Goal: Task Accomplishment & Management: Manage account settings

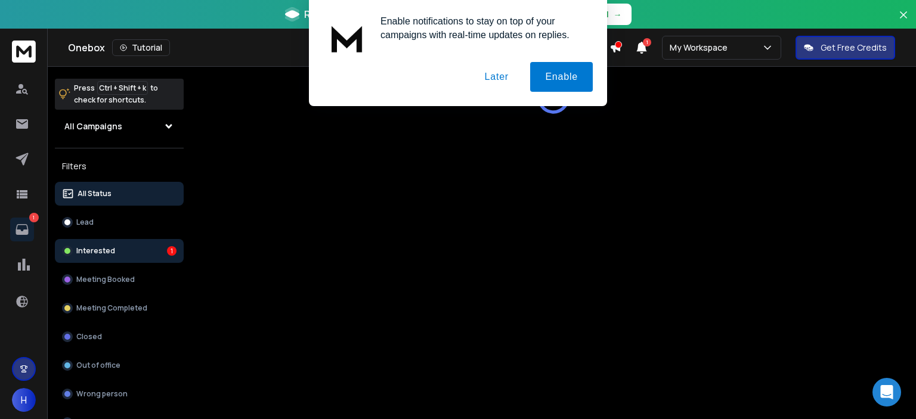
click at [126, 239] on button "Interested 1" at bounding box center [119, 251] width 129 height 24
click at [503, 79] on button "Later" at bounding box center [496, 77] width 54 height 30
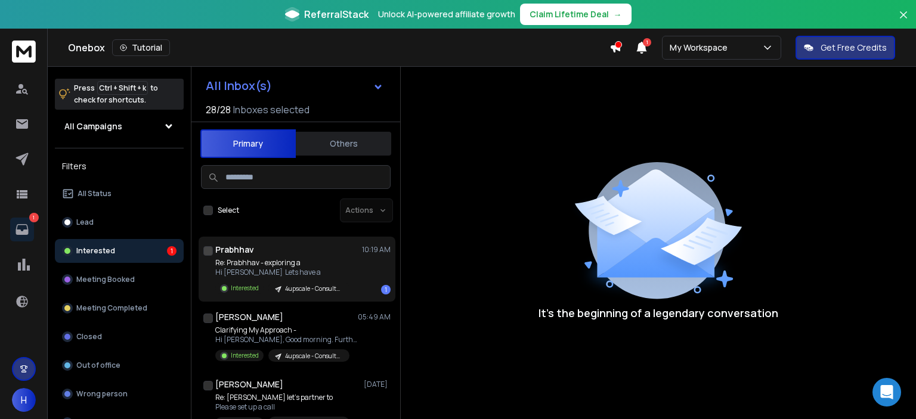
click at [340, 264] on p "Re: Prabhhav - exploring a" at bounding box center [282, 263] width 134 height 10
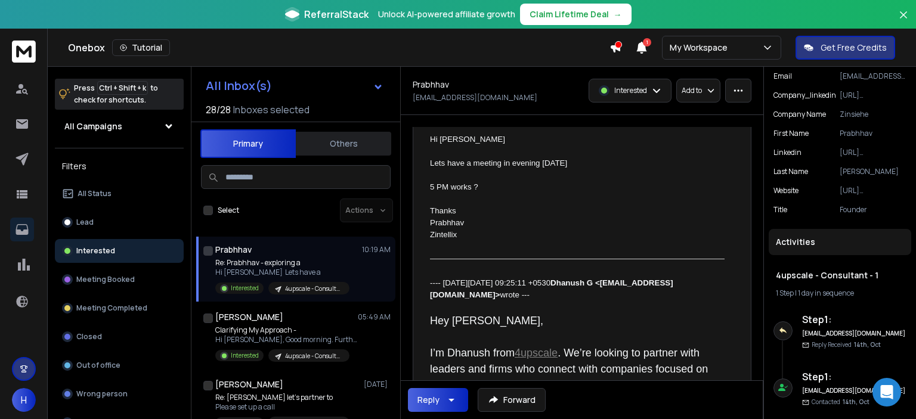
scroll to position [134, 0]
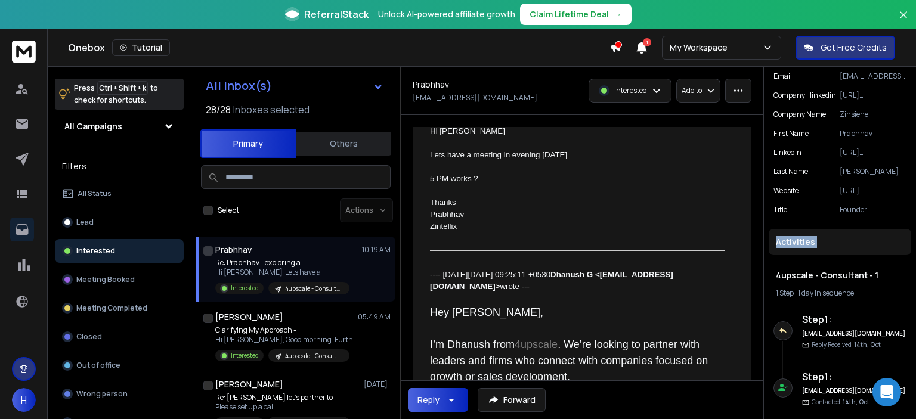
drag, startPoint x: 764, startPoint y: 249, endPoint x: 765, endPoint y: 274, distance: 25.1
click at [765, 274] on div "Lead Details Campaign 4upscale - Consultant - 1 Email [EMAIL_ADDRESS][DOMAIN_NA…" at bounding box center [839, 276] width 153 height 419
drag, startPoint x: 763, startPoint y: 227, endPoint x: 763, endPoint y: 302, distance: 75.1
click at [763, 302] on div "Lead Details Campaign 4upscale - Consultant - 1 Email [EMAIL_ADDRESS][DOMAIN_NA…" at bounding box center [839, 276] width 153 height 419
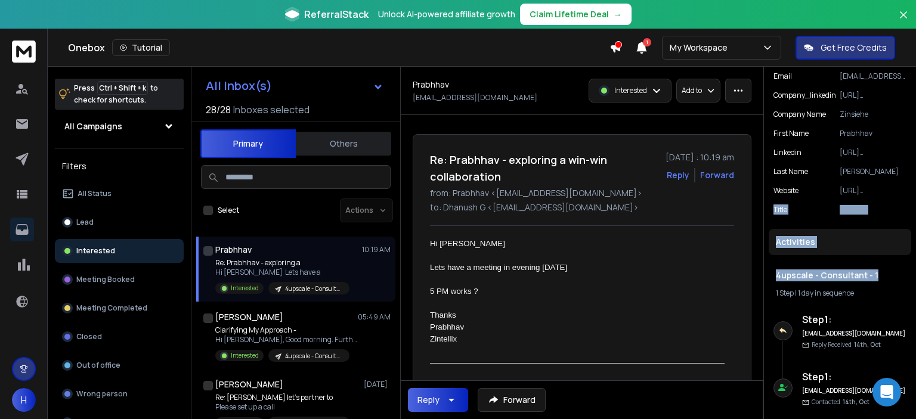
scroll to position [20, 0]
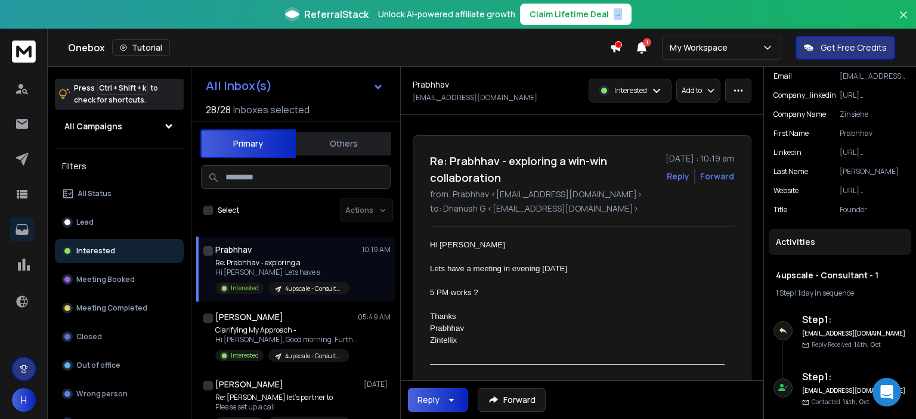
drag, startPoint x: 814, startPoint y: 21, endPoint x: 717, endPoint y: 30, distance: 97.0
click at [717, 30] on div "ReferralStack Unlock AI-powered affiliate growth Lifetime Deals available! Clai…" at bounding box center [458, 209] width 916 height 419
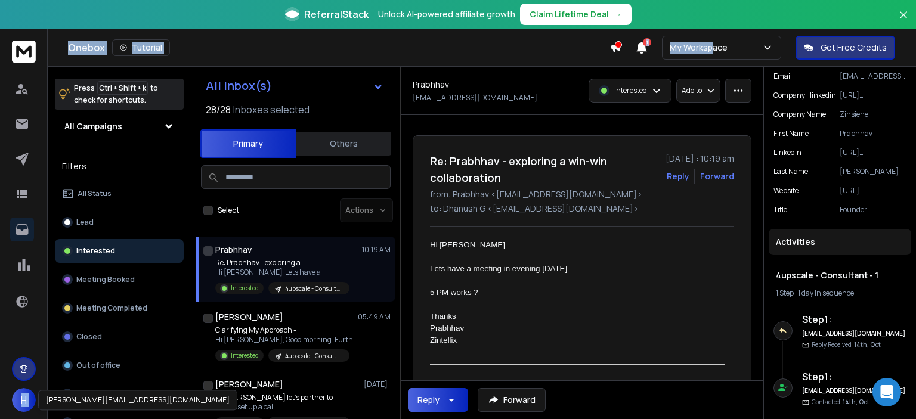
click at [29, 401] on span "H" at bounding box center [24, 400] width 24 height 24
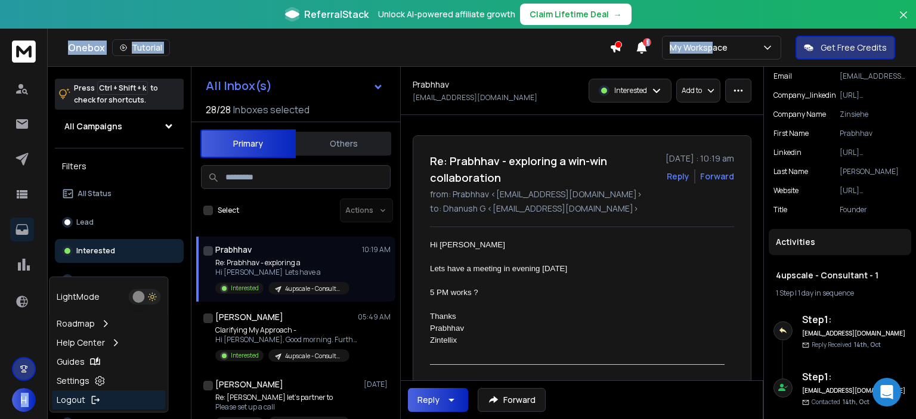
click at [85, 406] on div "Logout" at bounding box center [108, 400] width 113 height 19
